Goal: Communication & Community: Answer question/provide support

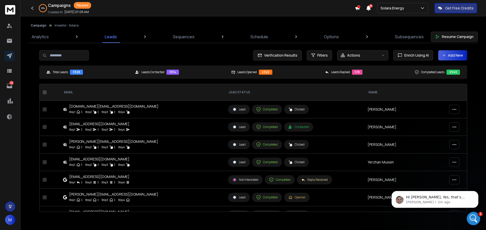
click at [470, 220] on div "Open Intercom Messenger" at bounding box center [473, 218] width 17 height 17
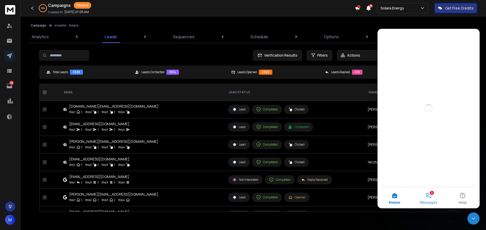
click at [431, 192] on button "1 Messages" at bounding box center [429, 198] width 34 height 20
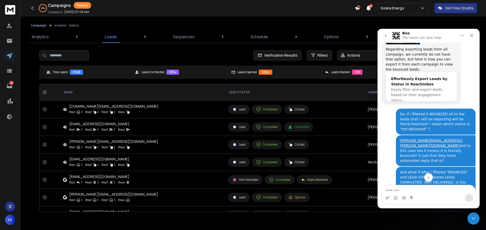
scroll to position [1165, 0]
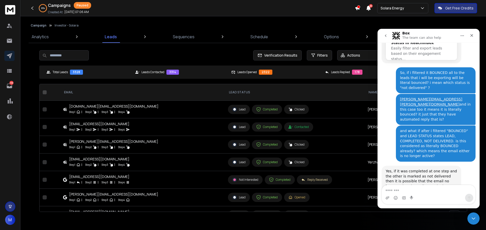
click at [434, 187] on textarea "Message…" at bounding box center [429, 189] width 94 height 9
type textarea "**********"
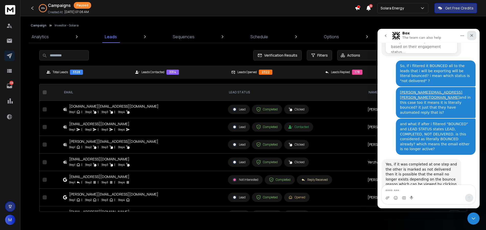
click at [472, 33] on div "Close" at bounding box center [472, 35] width 9 height 9
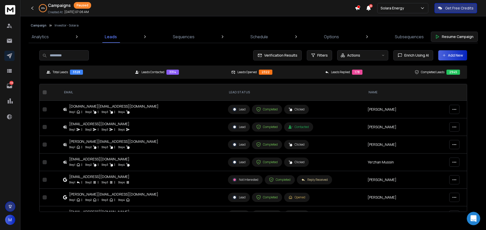
click at [471, 217] on icon "Open Intercom Messenger" at bounding box center [473, 218] width 8 height 8
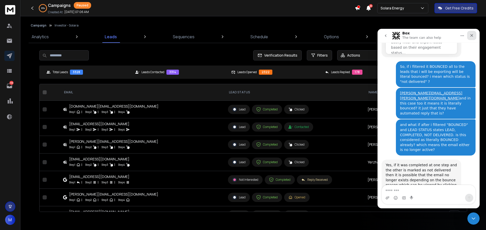
click at [471, 37] on icon "Close" at bounding box center [472, 35] width 3 height 3
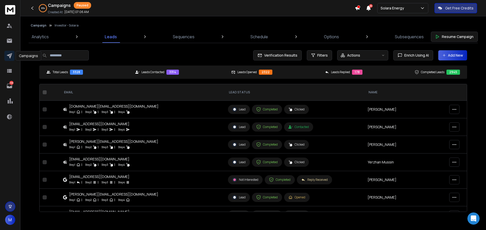
click at [9, 53] on link at bounding box center [9, 56] width 10 height 10
